Goal: Task Accomplishment & Management: Manage account settings

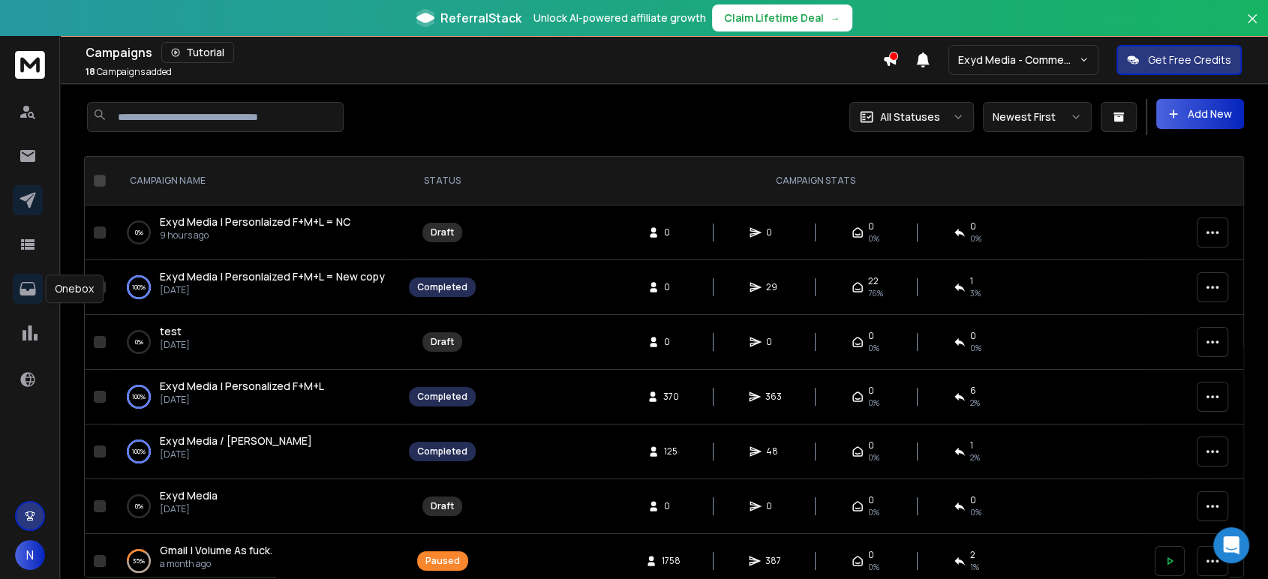
click at [19, 295] on icon at bounding box center [28, 289] width 18 height 18
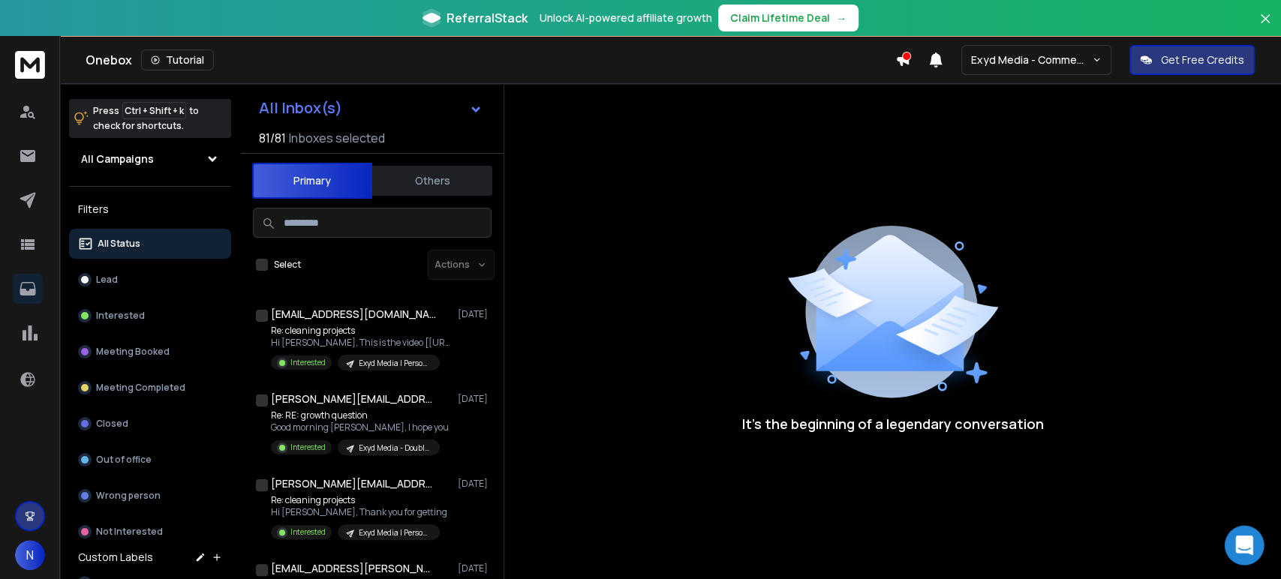
click at [1232, 542] on div "Open Intercom Messenger" at bounding box center [1245, 546] width 40 height 40
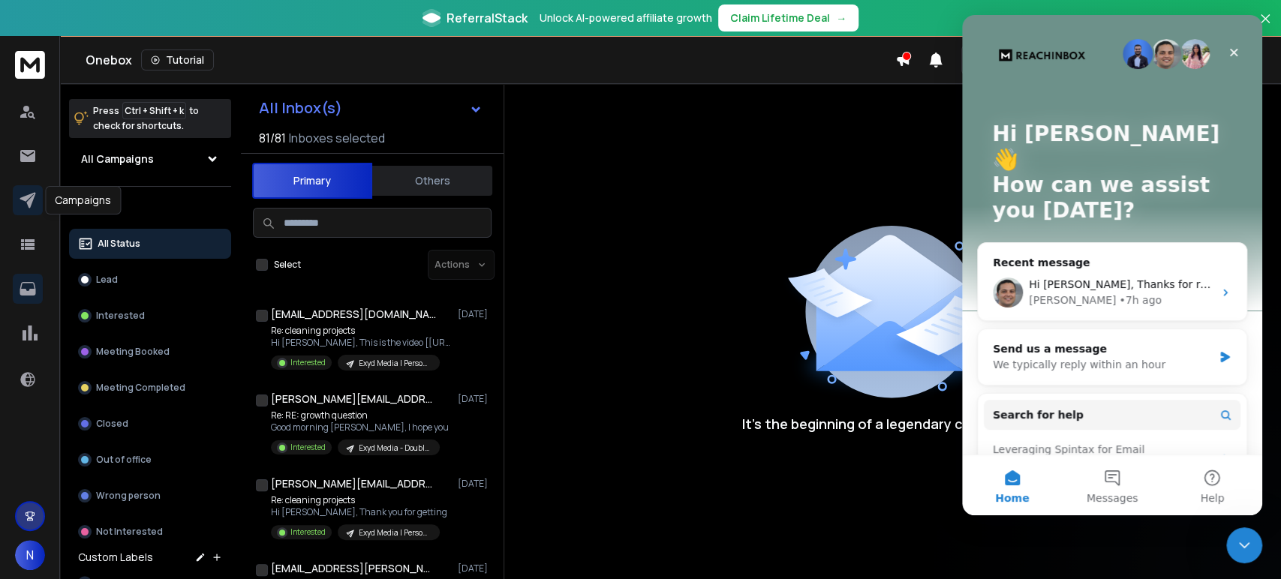
click at [26, 198] on icon at bounding box center [28, 201] width 16 height 16
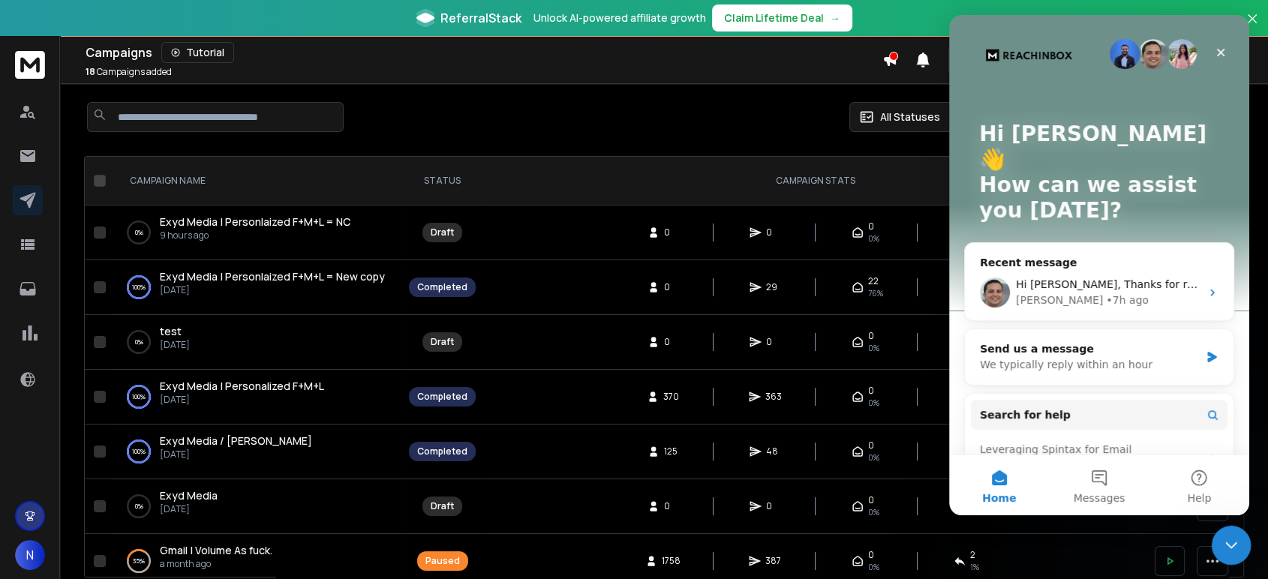
click at [1246, 534] on div "Close Intercom Messenger" at bounding box center [1229, 543] width 36 height 36
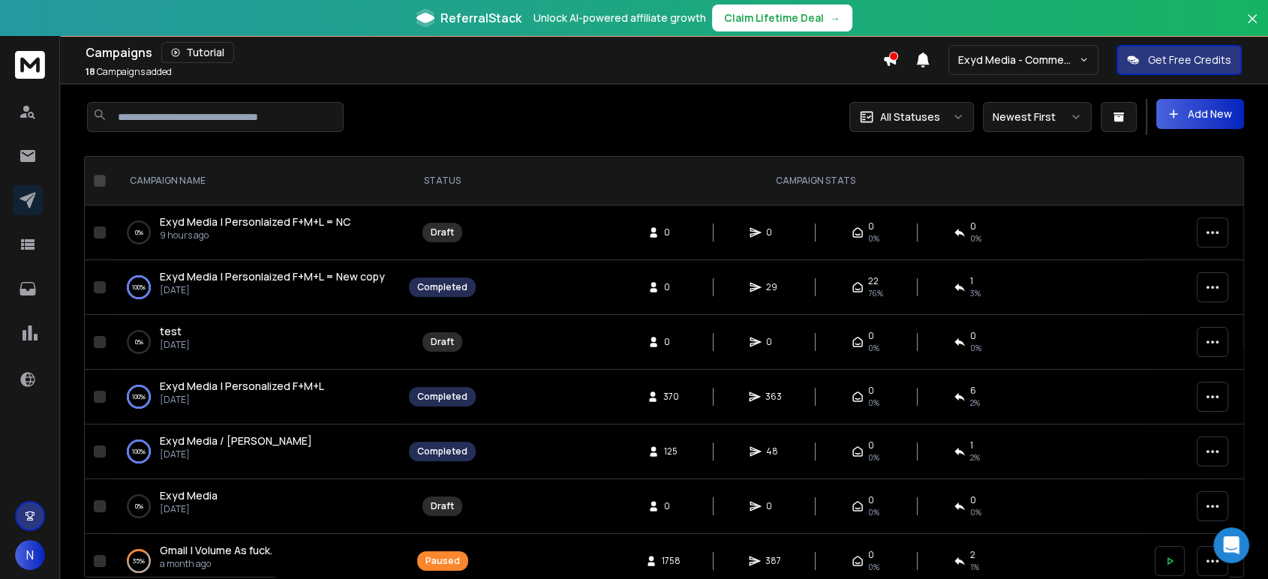
click at [240, 221] on span "Exyd Media | Personlaized F+M+L = NC" at bounding box center [255, 222] width 191 height 14
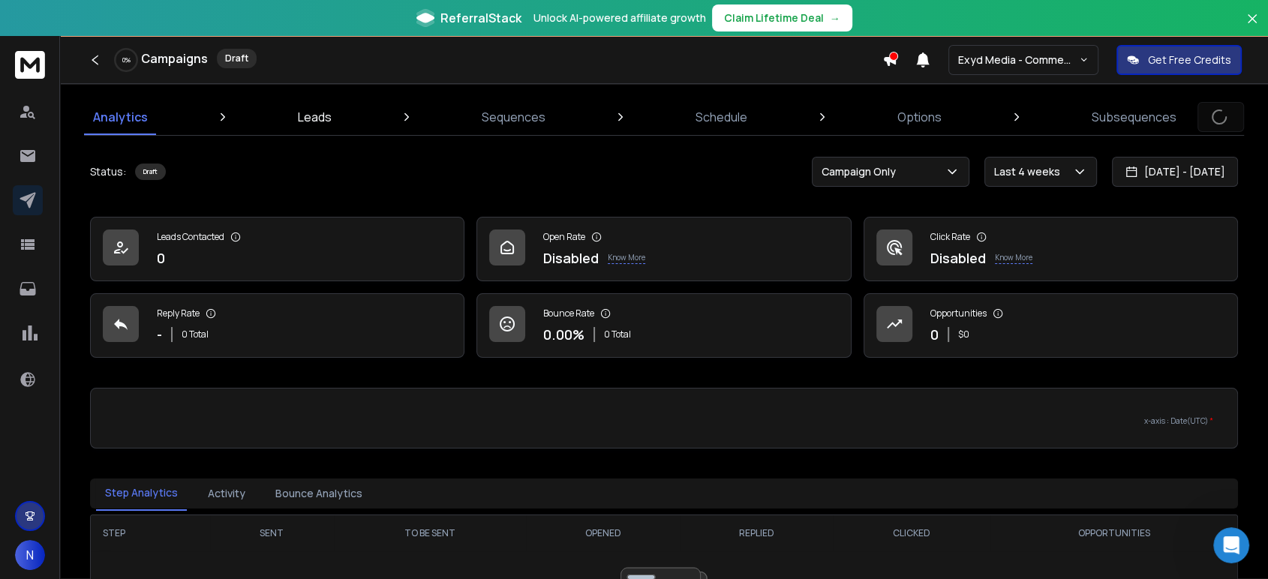
click at [314, 116] on p "Leads" at bounding box center [315, 117] width 34 height 18
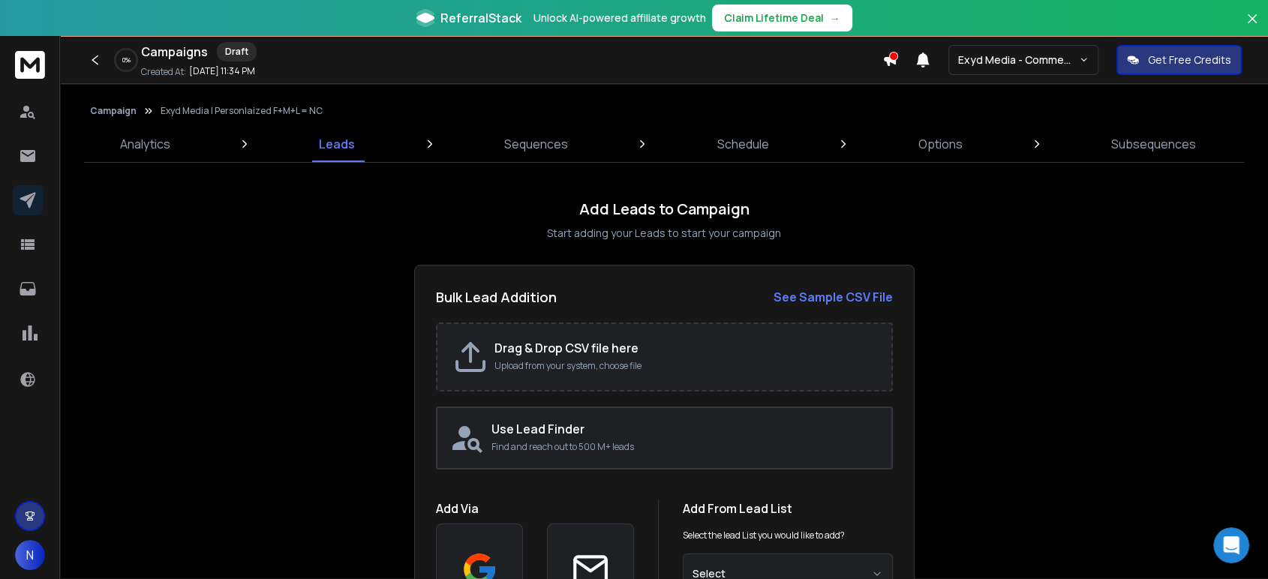
click at [607, 362] on p "Upload from your system, choose file" at bounding box center [686, 366] width 382 height 12
type input "**********"
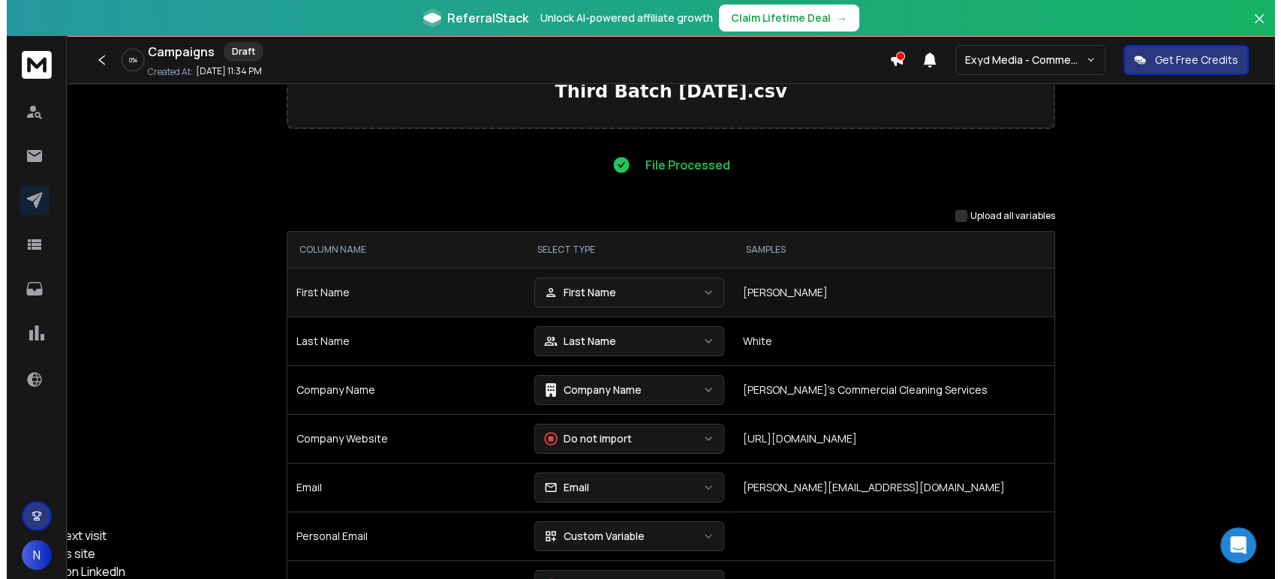
scroll to position [102, 0]
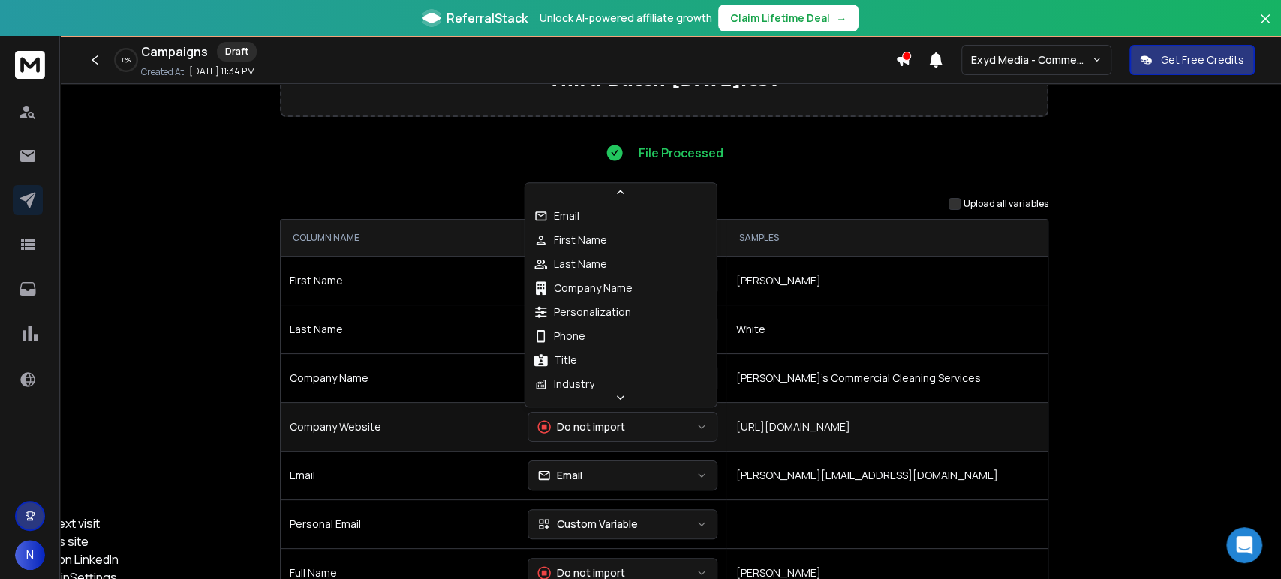
click at [594, 438] on button "Do not import" at bounding box center [623, 427] width 191 height 30
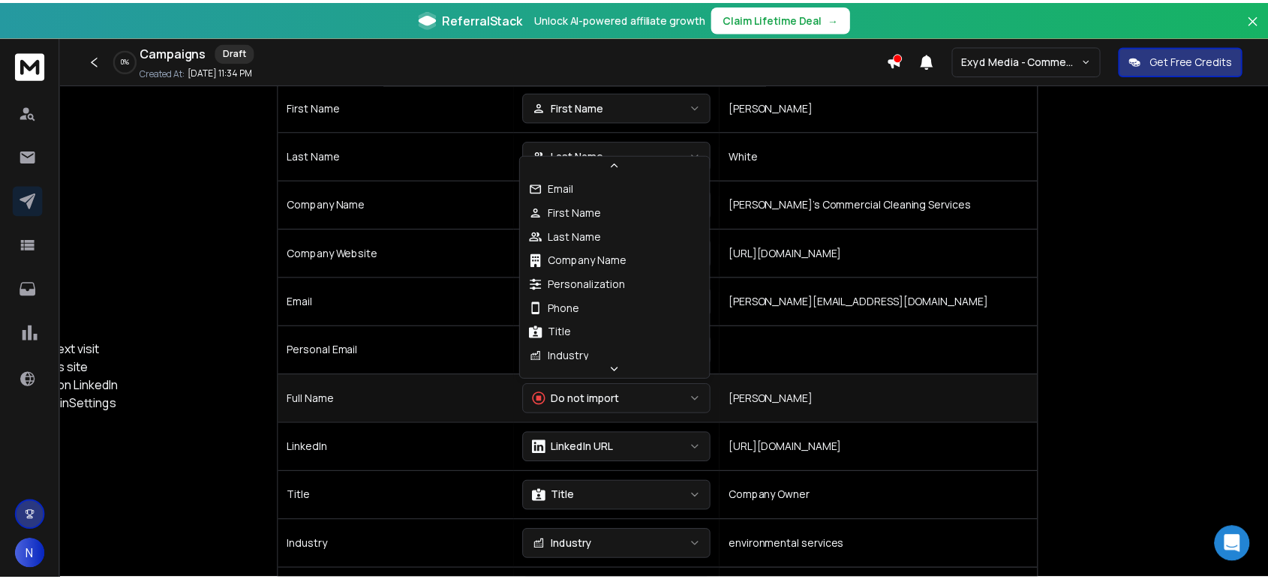
scroll to position [151, 0]
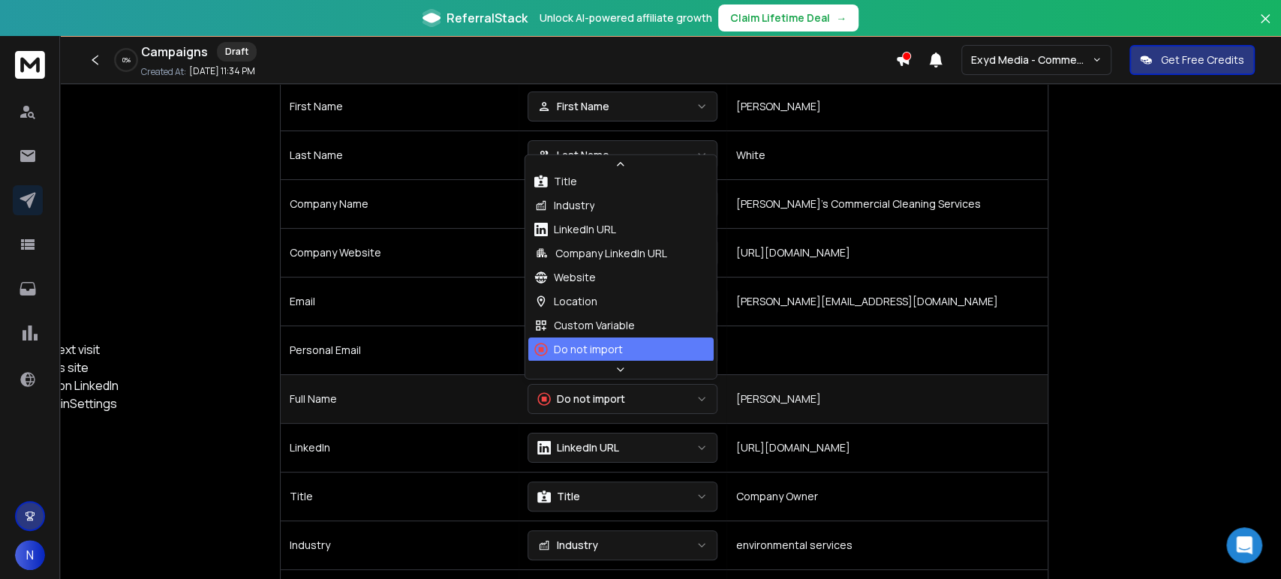
click at [584, 384] on button "Do not import" at bounding box center [623, 399] width 191 height 30
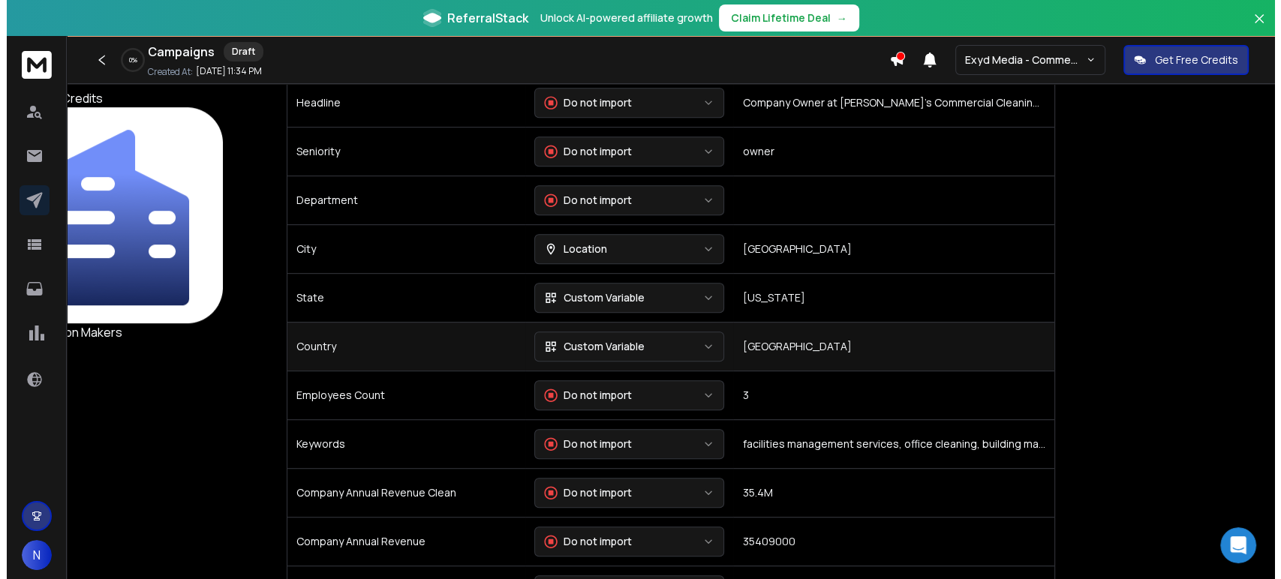
scroll to position [774, 0]
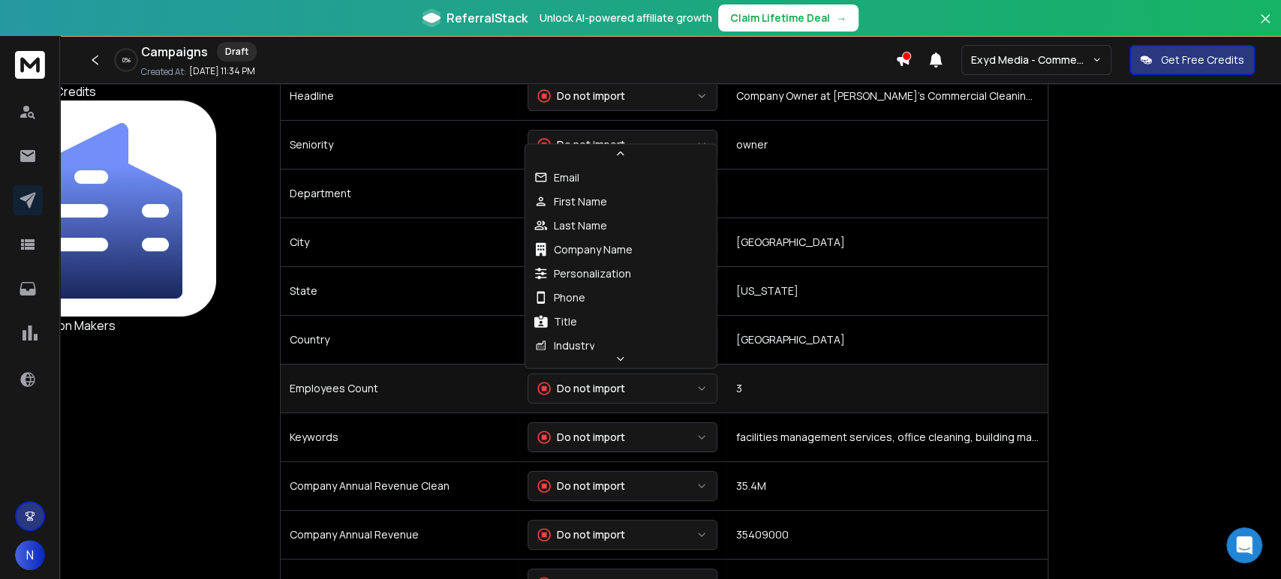
click at [601, 385] on div "Do not import" at bounding box center [581, 388] width 88 height 15
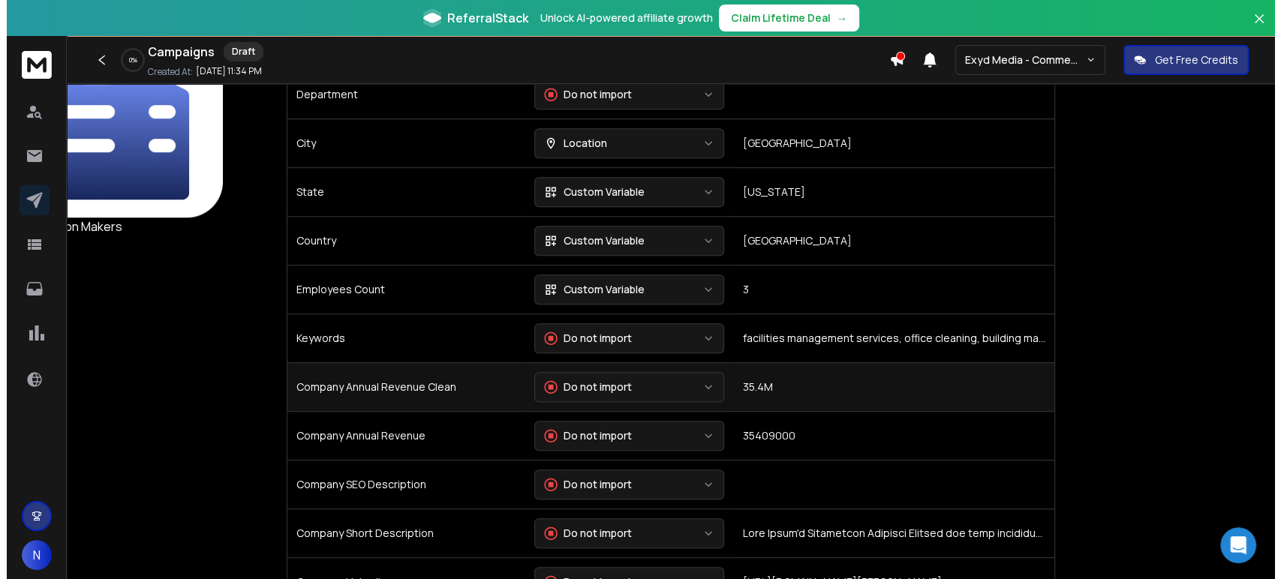
scroll to position [874, 0]
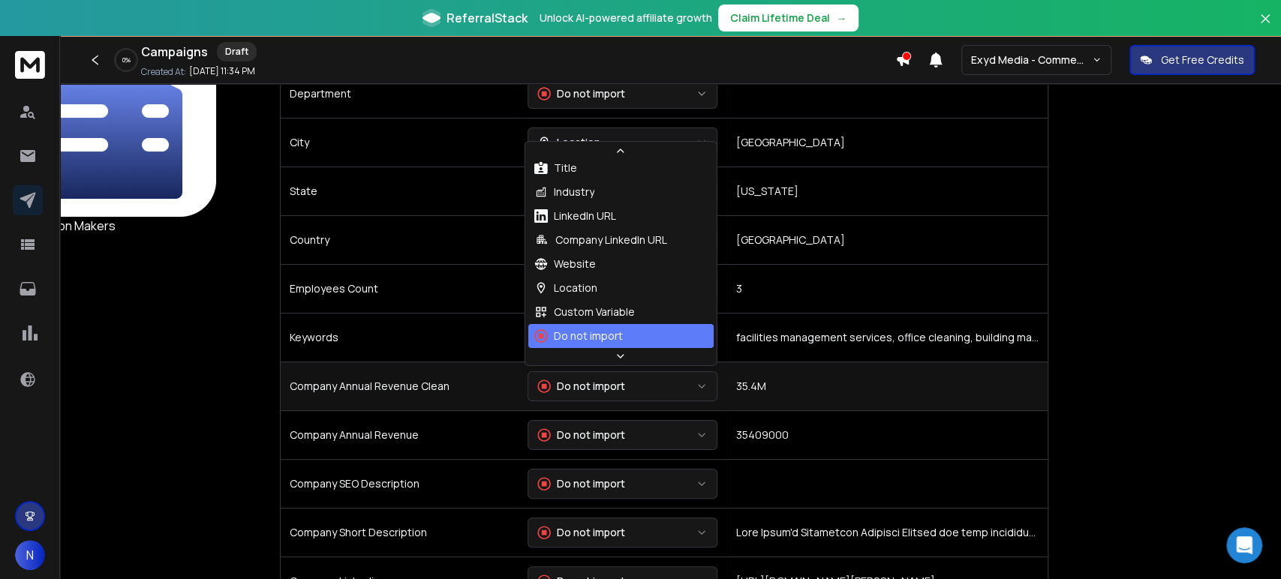
click at [609, 379] on div "Do not import" at bounding box center [581, 386] width 88 height 15
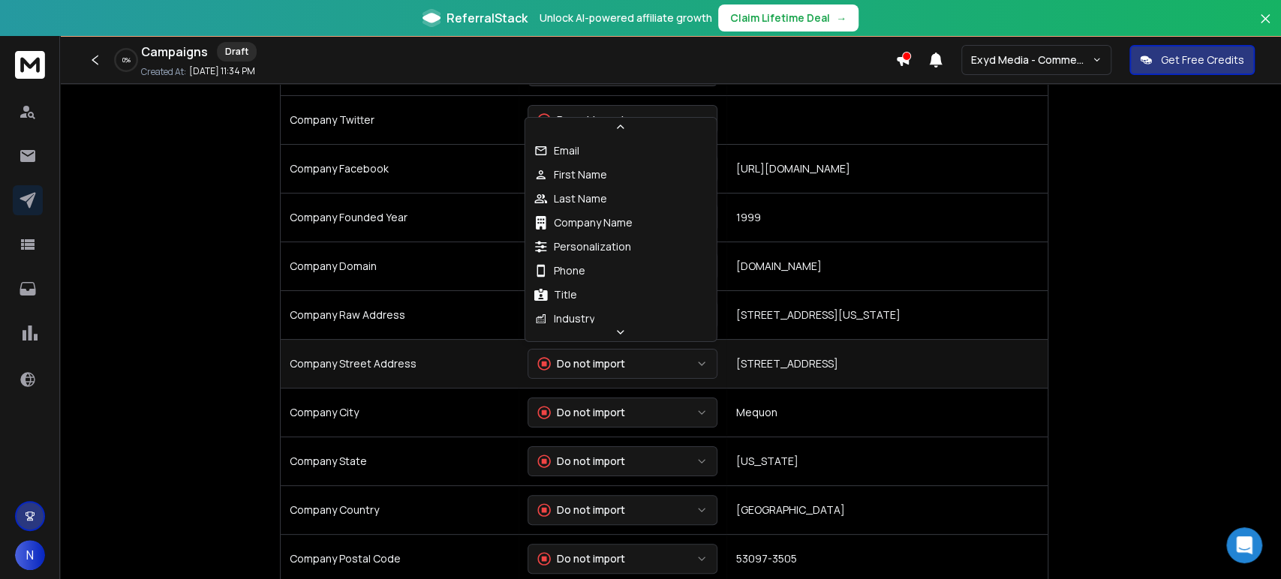
scroll to position [151, 0]
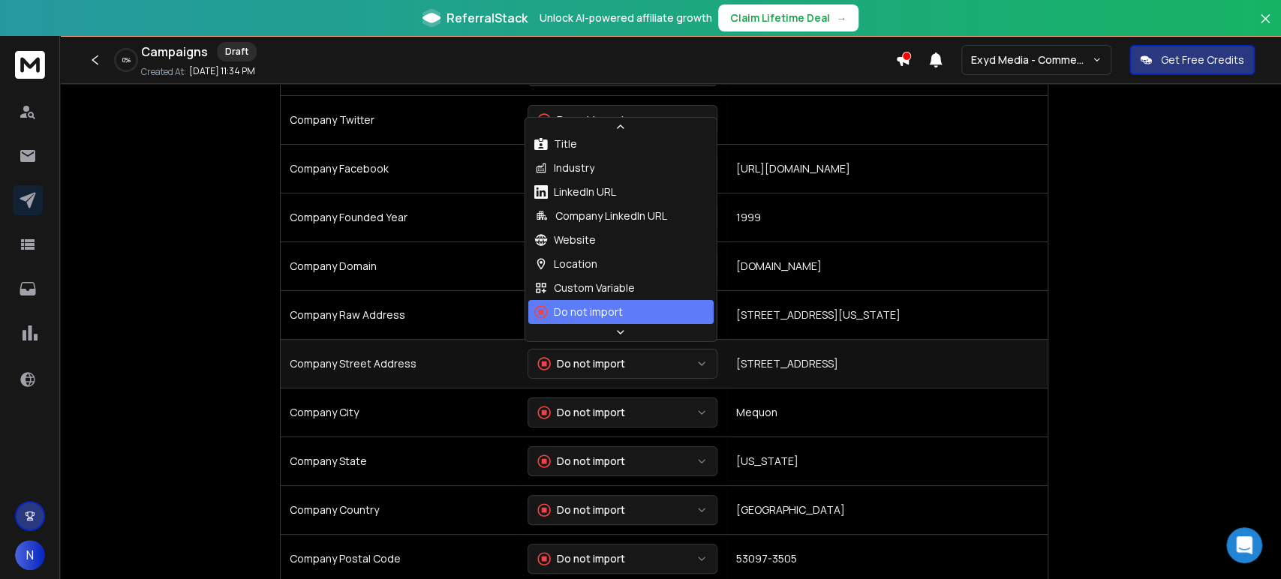
click at [588, 356] on div "Do not import" at bounding box center [581, 363] width 88 height 15
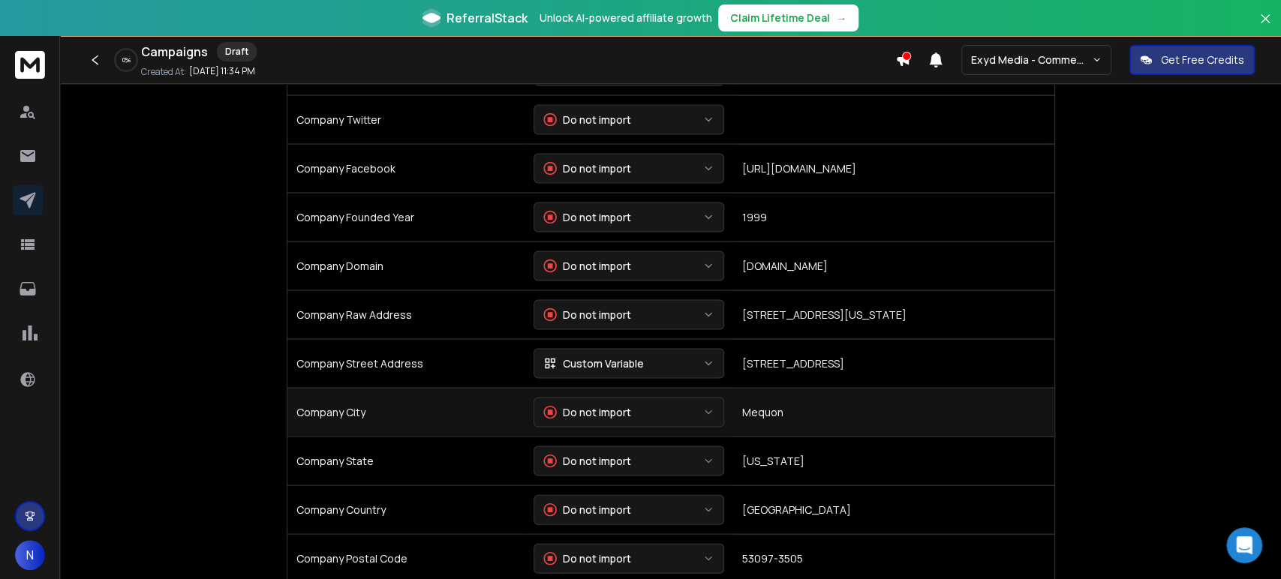
click at [607, 412] on div "Do not import" at bounding box center [587, 412] width 88 height 15
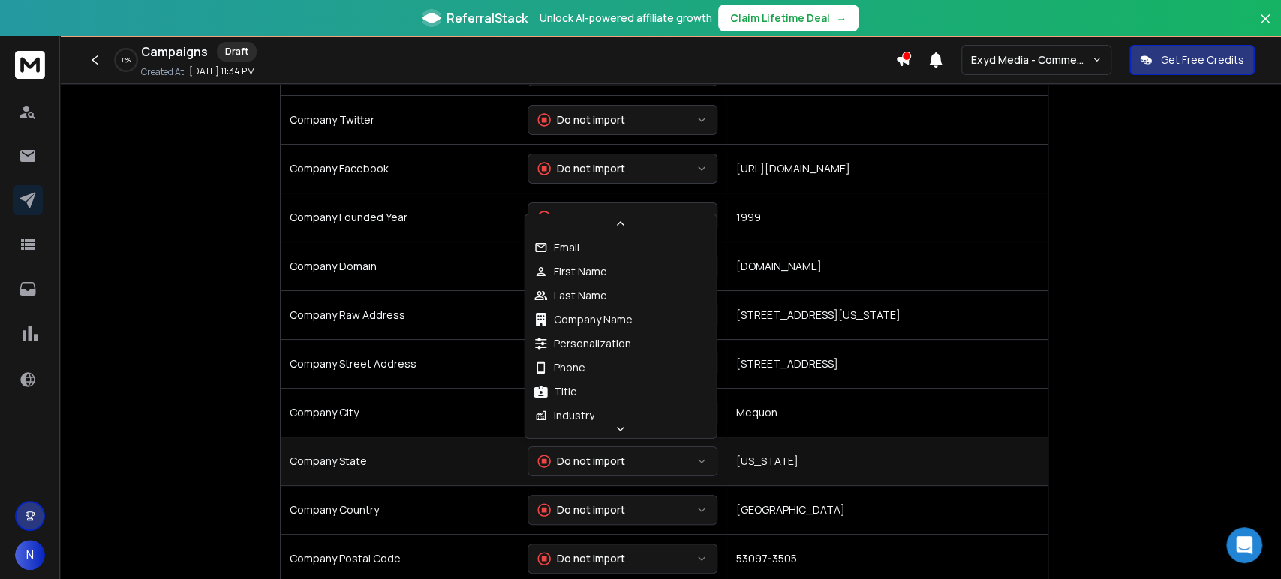
click at [611, 459] on div "Do not import" at bounding box center [581, 461] width 88 height 15
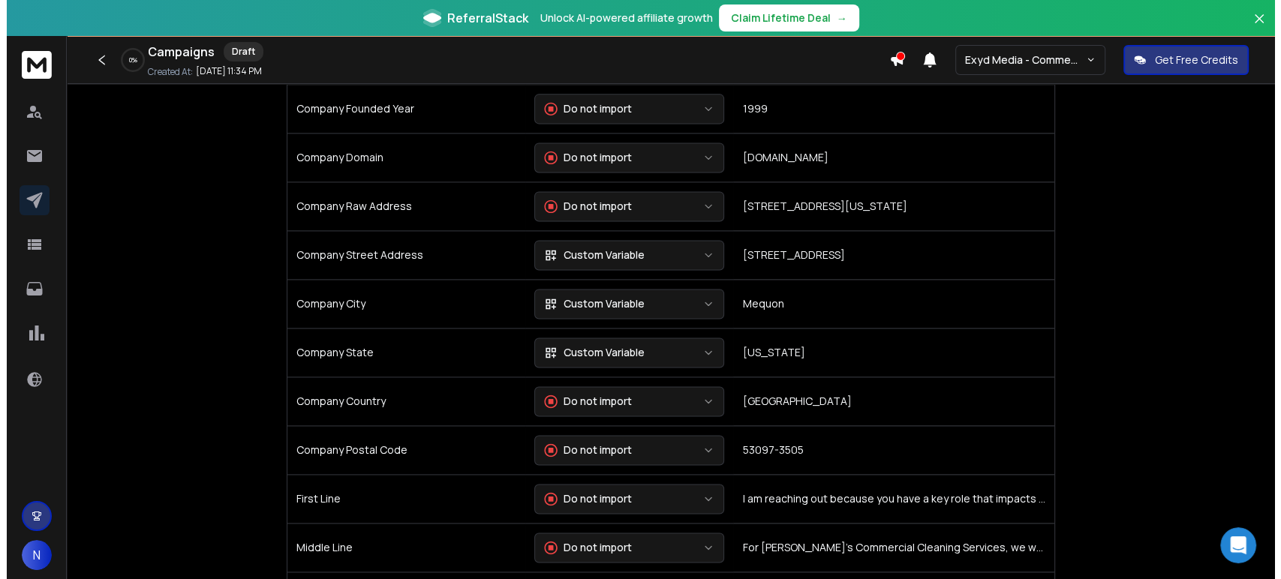
scroll to position [2058, 0]
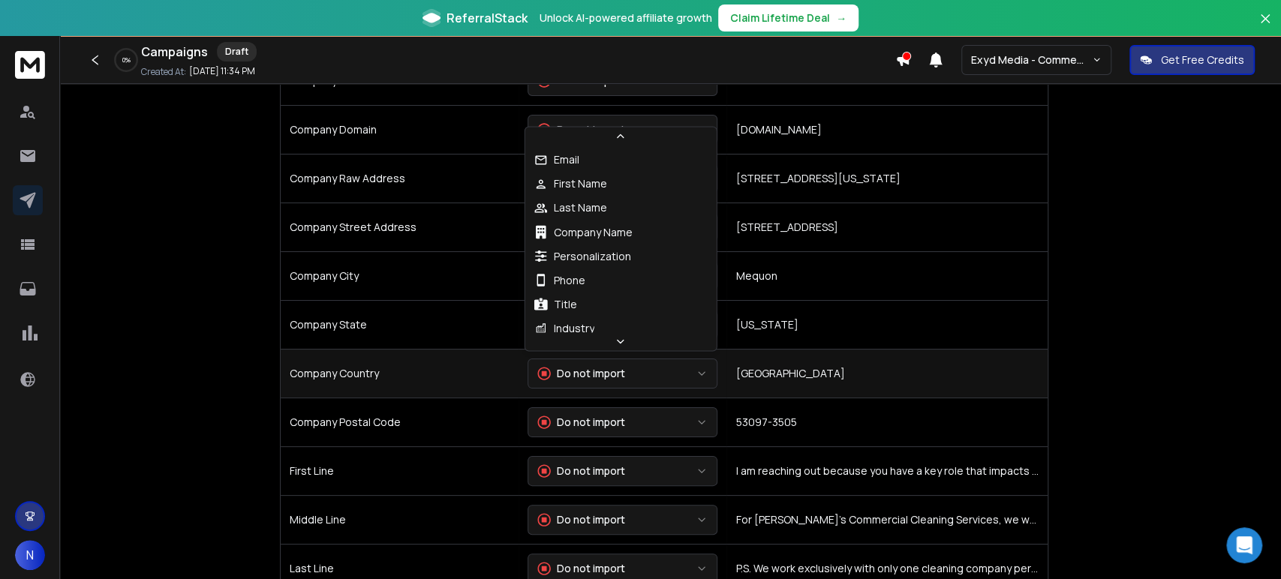
click at [582, 375] on div "Do not import" at bounding box center [581, 373] width 88 height 15
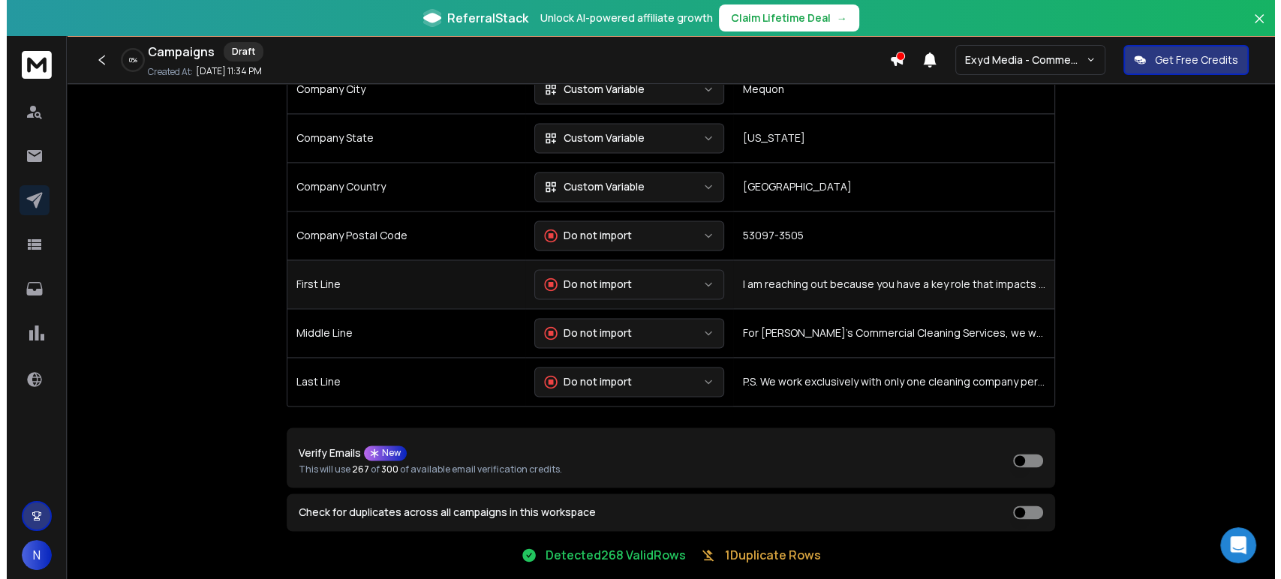
scroll to position [2293, 0]
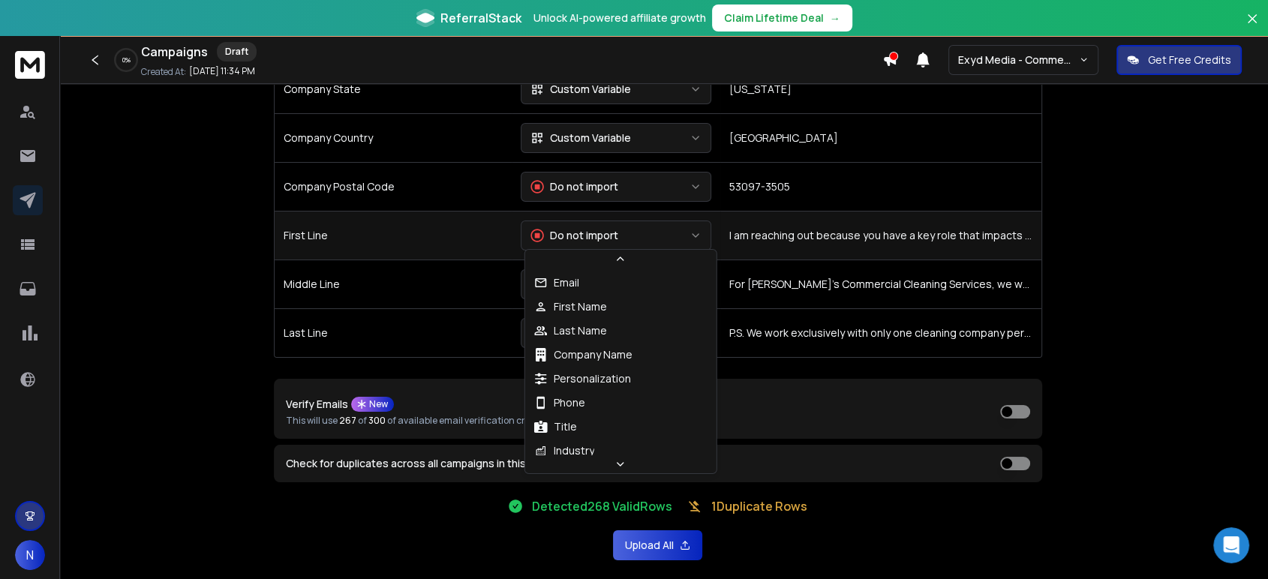
click at [601, 234] on div "Do not import" at bounding box center [575, 235] width 88 height 15
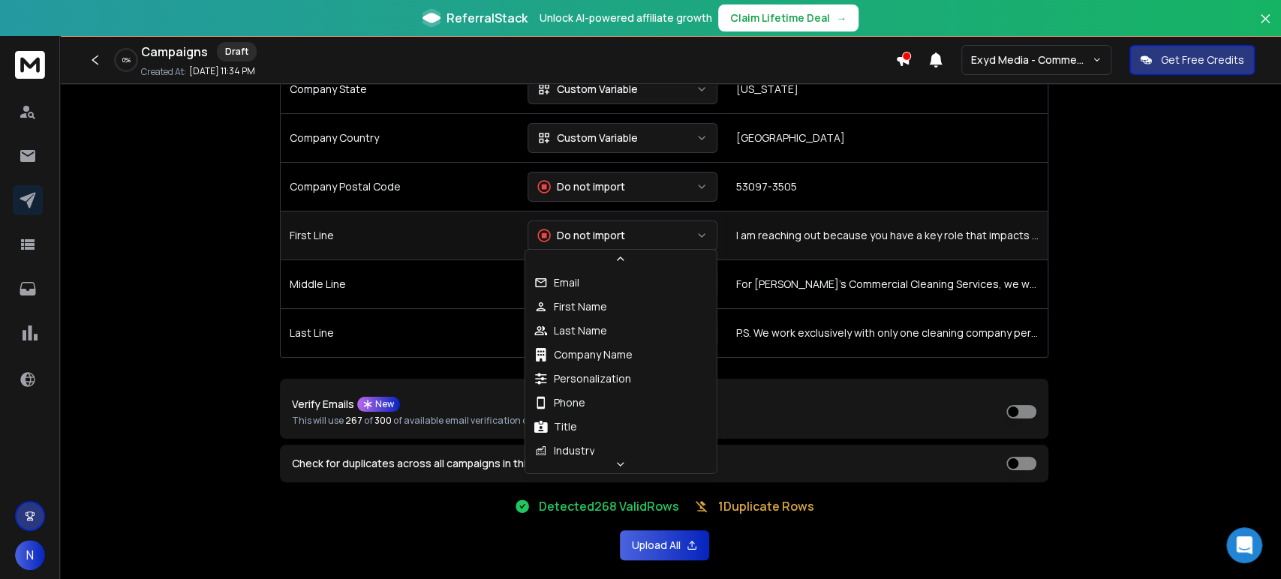
scroll to position [151, 0]
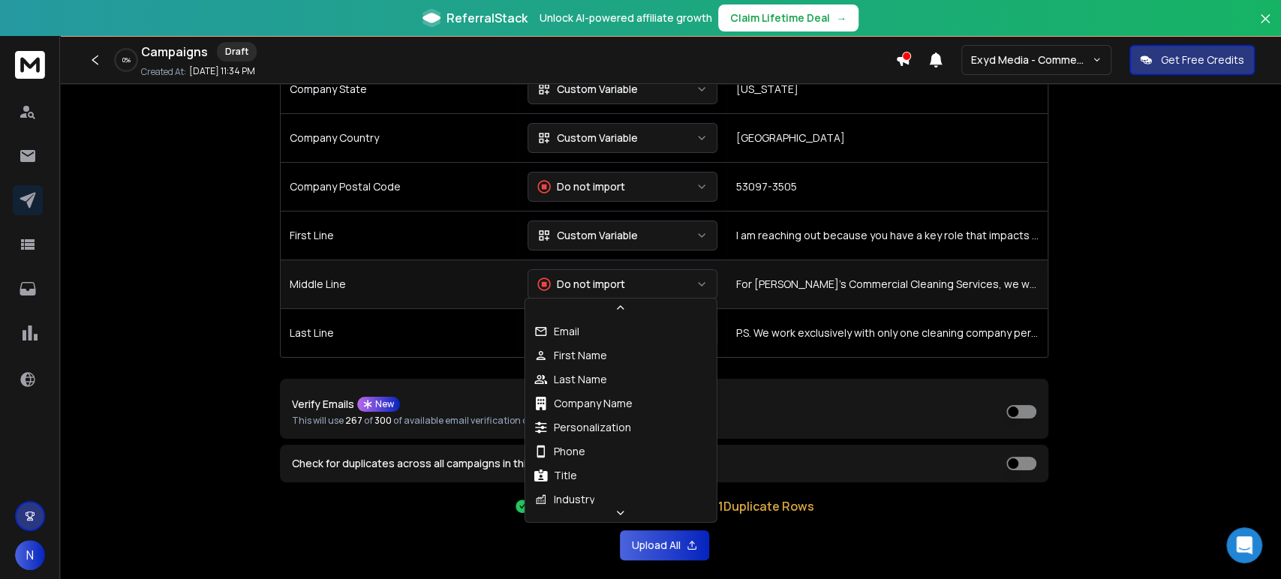
click at [552, 278] on div "Do not import" at bounding box center [581, 284] width 88 height 15
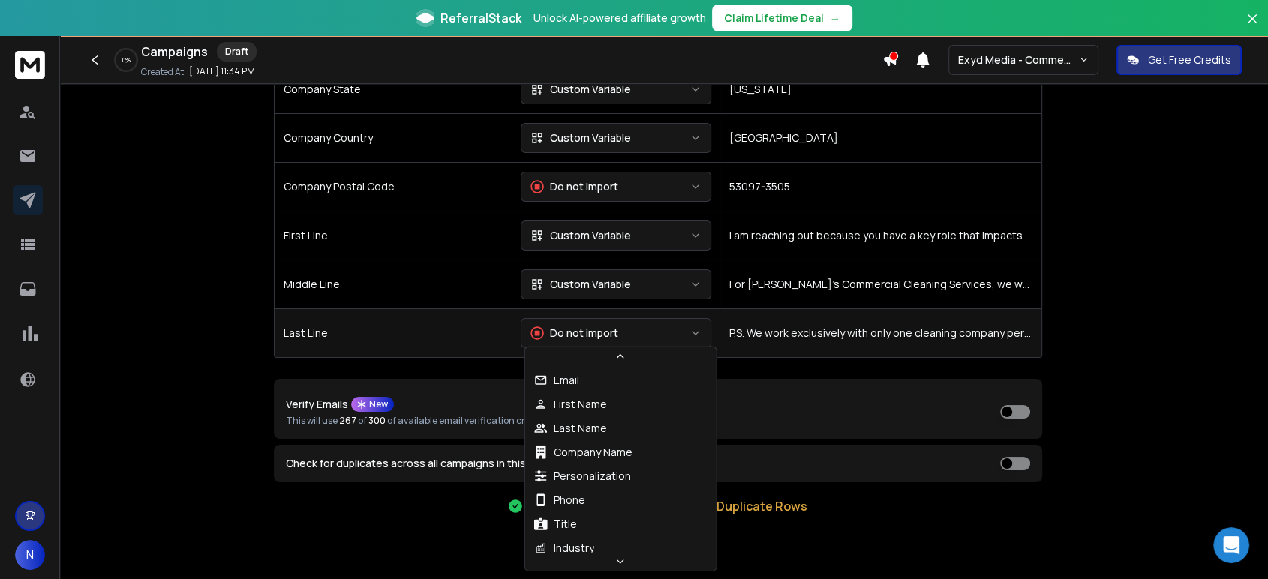
click at [548, 318] on button "Do not import" at bounding box center [616, 333] width 191 height 30
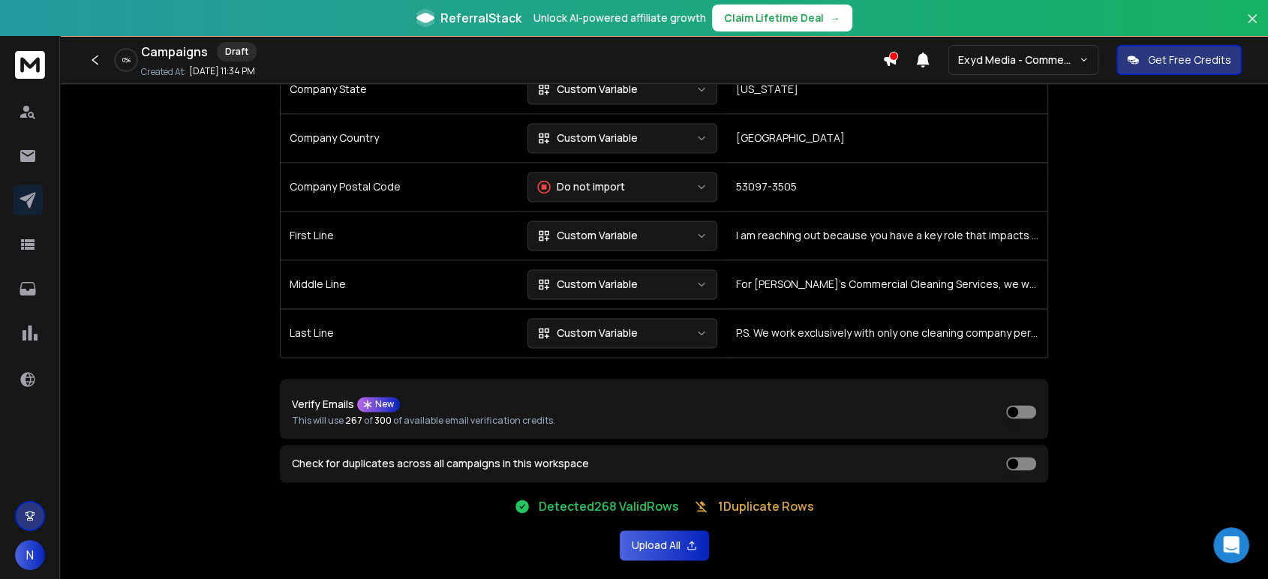
click at [1021, 459] on button "Check for duplicates across all campaigns in this workspace" at bounding box center [1021, 464] width 30 height 14
click at [684, 539] on button "Upload All" at bounding box center [664, 546] width 89 height 30
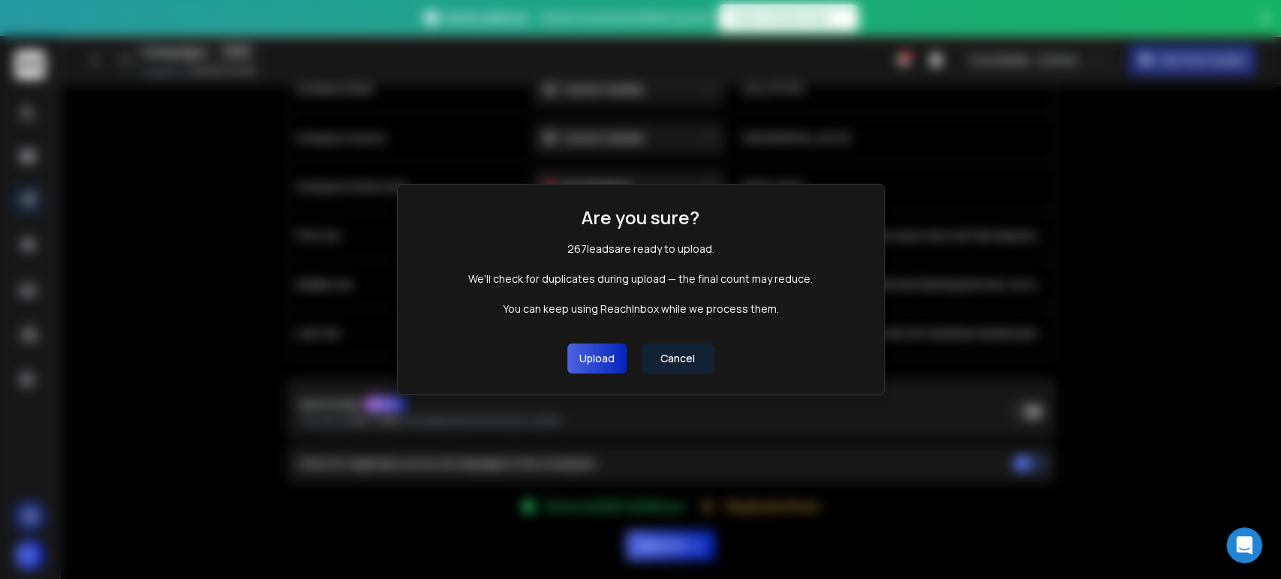
click at [591, 362] on button "Upload" at bounding box center [596, 359] width 59 height 30
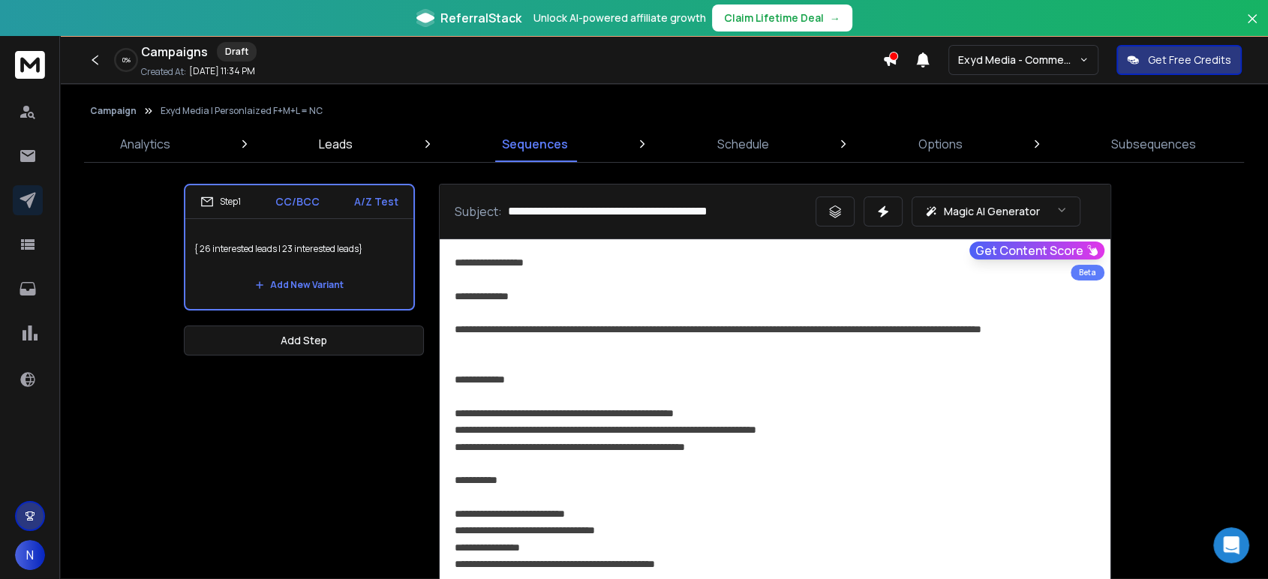
click at [318, 152] on link "Leads" at bounding box center [336, 144] width 52 height 36
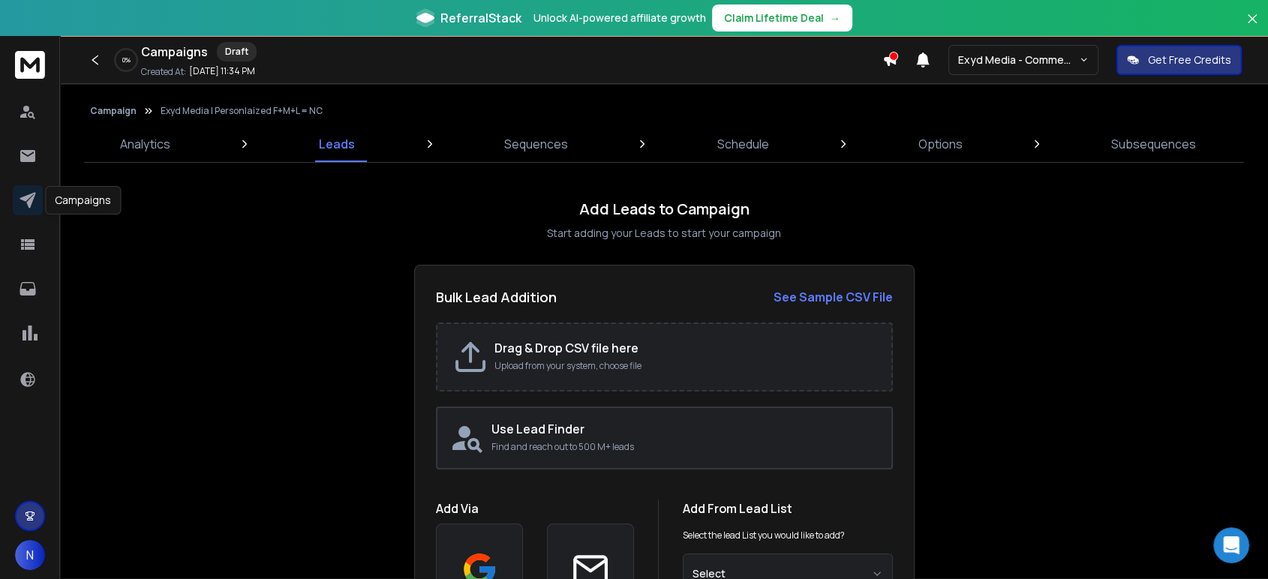
click at [41, 203] on link at bounding box center [28, 200] width 30 height 30
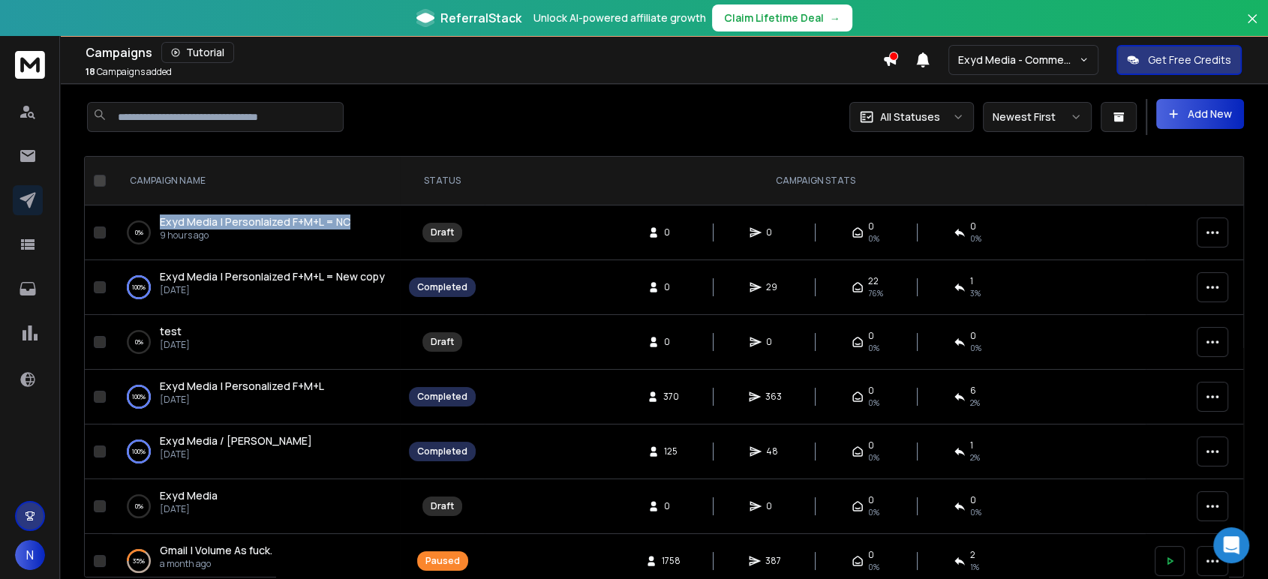
drag, startPoint x: 156, startPoint y: 221, endPoint x: 352, endPoint y: 224, distance: 195.9
click at [352, 224] on div "0 % Exyd Media | Personlaized F+M+L = [GEOGRAPHIC_DATA] 9 hours ago" at bounding box center [256, 233] width 258 height 36
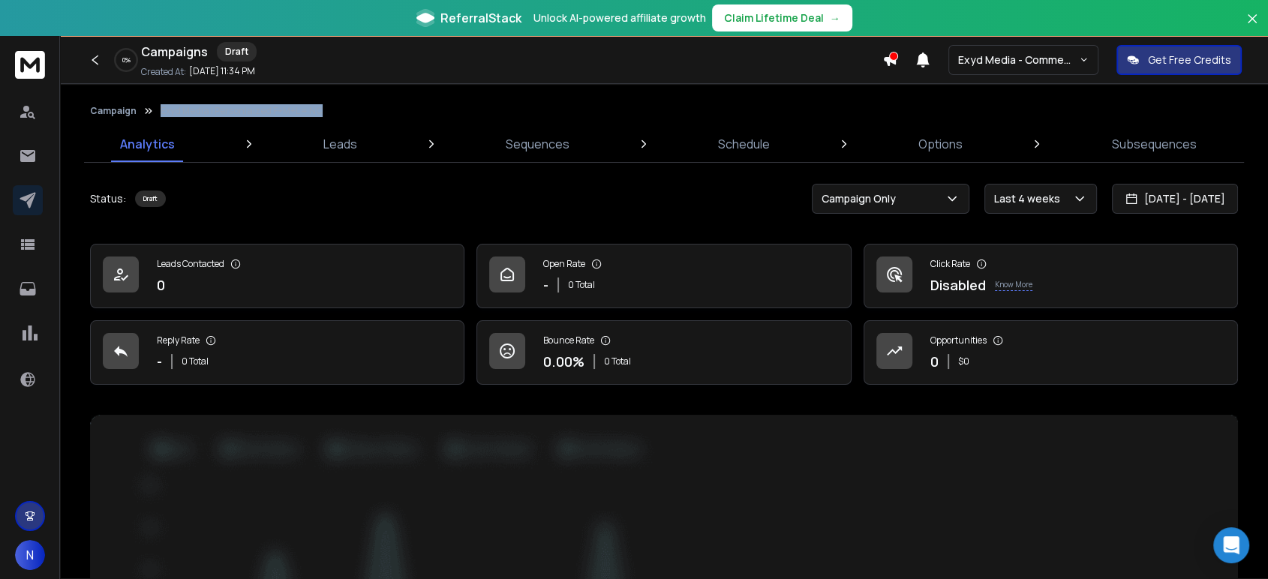
drag, startPoint x: 331, startPoint y: 113, endPoint x: 158, endPoint y: 112, distance: 172.6
click at [158, 112] on div "Campaign Exyd Media | Personlaized F+M+L = [GEOGRAPHIC_DATA]" at bounding box center [664, 111] width 1148 height 12
copy p "Exyd Media | Personlaized F+M+L = NC"
click at [1243, 558] on div "Open Intercom Messenger" at bounding box center [1232, 546] width 40 height 40
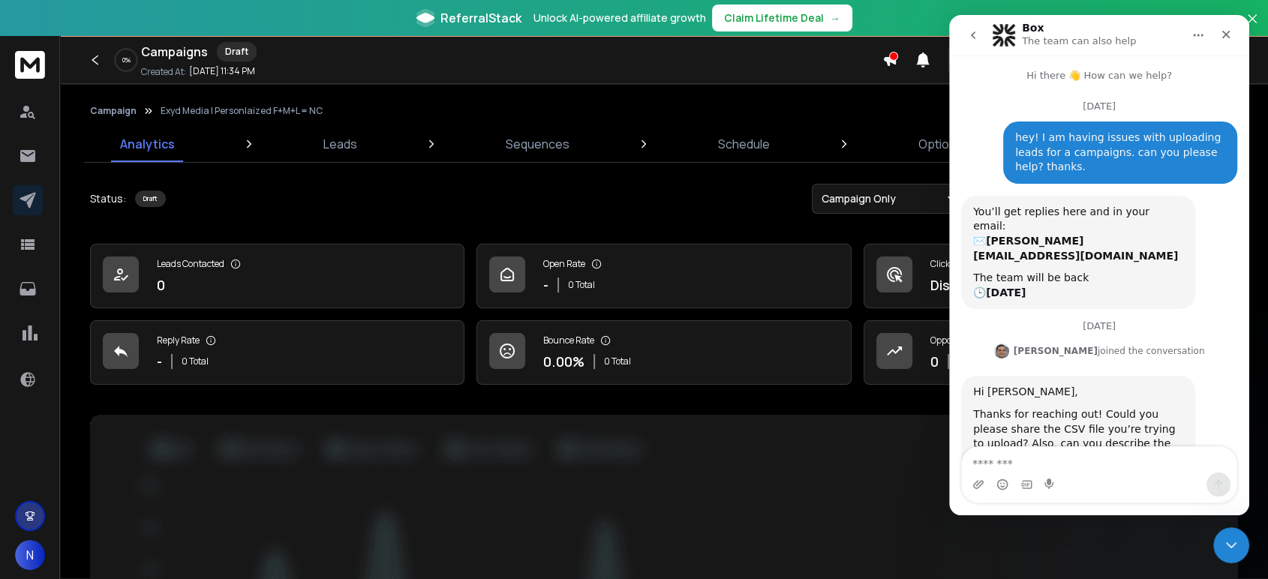
scroll to position [44, 0]
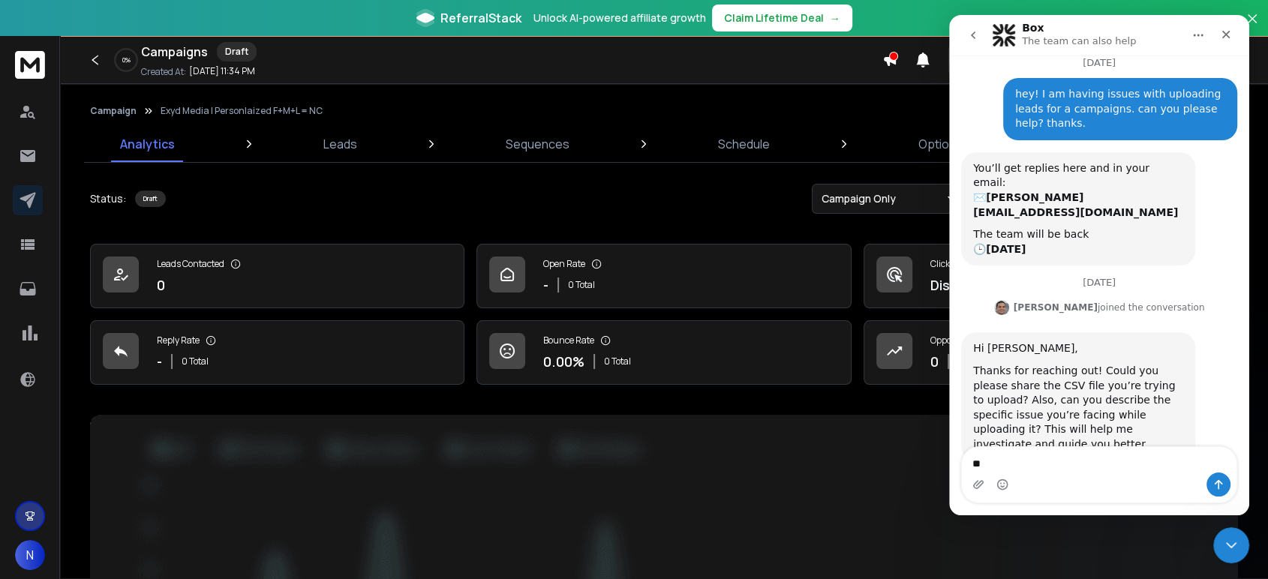
type textarea "*"
type textarea "**********"
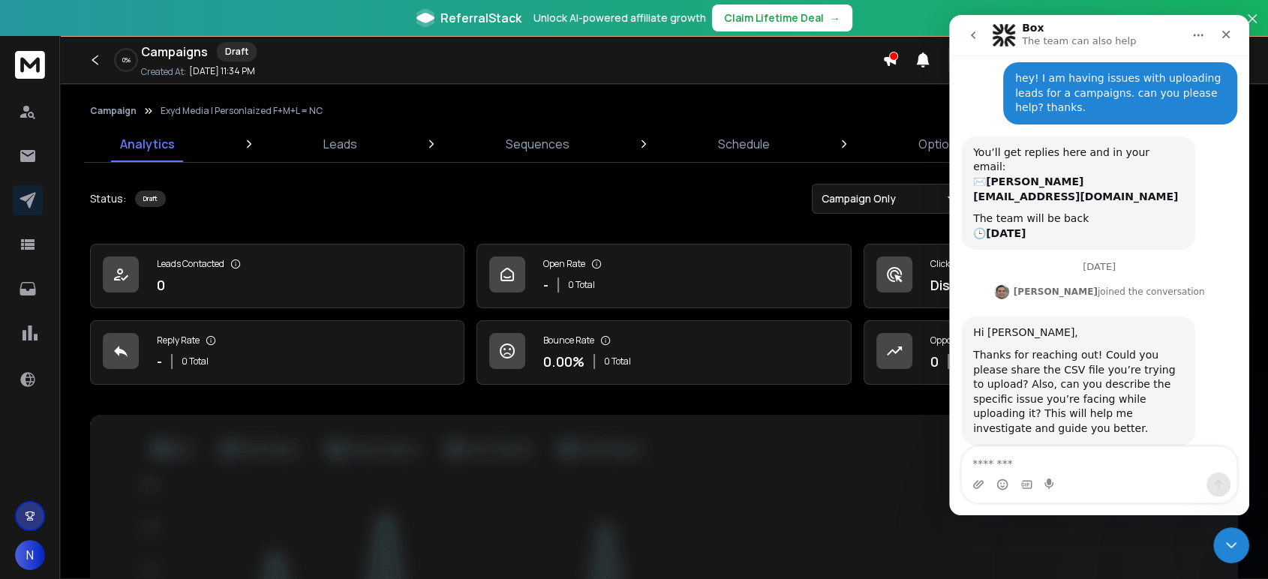
scroll to position [103, 0]
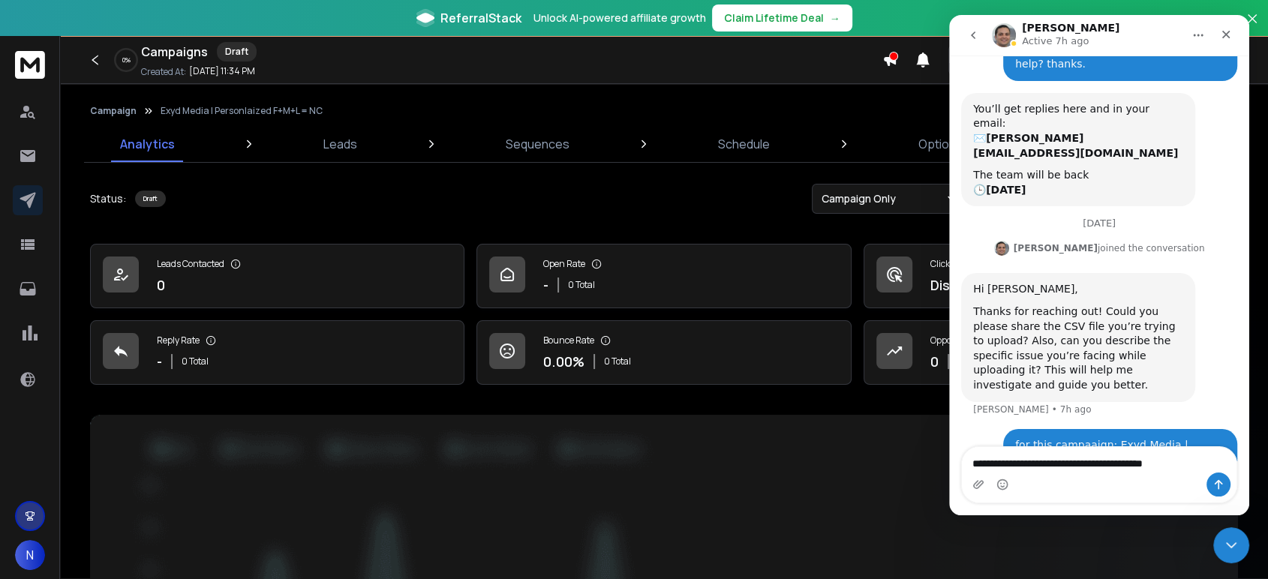
type textarea "**********"
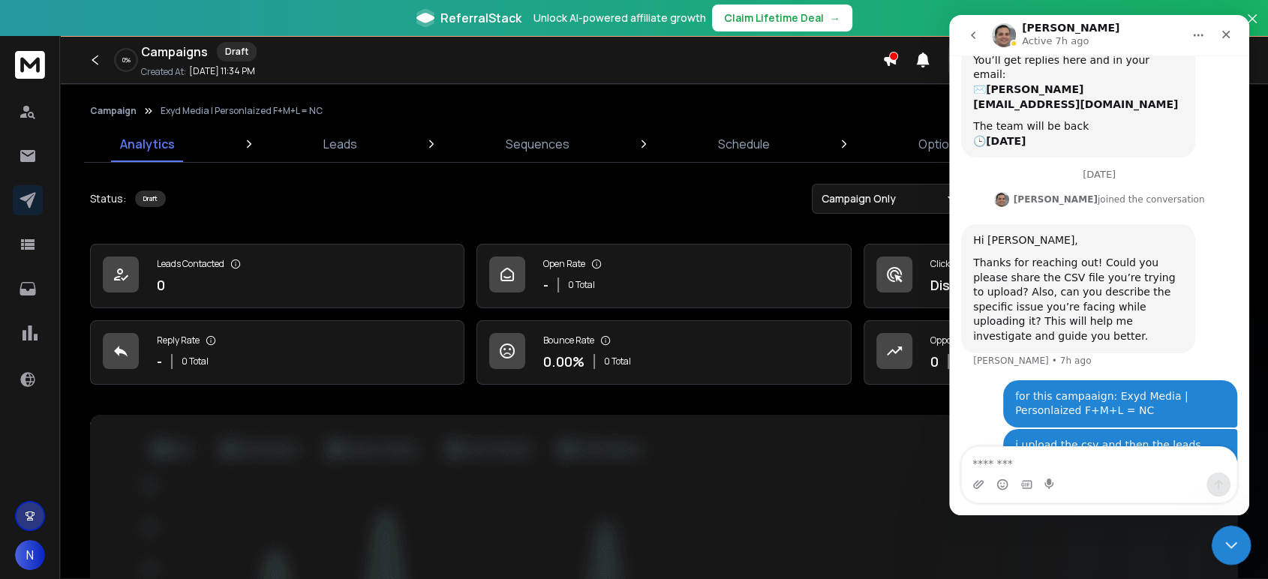
click at [1230, 531] on div "Close Intercom Messenger" at bounding box center [1229, 543] width 36 height 36
